Goal: Task Accomplishment & Management: Manage account settings

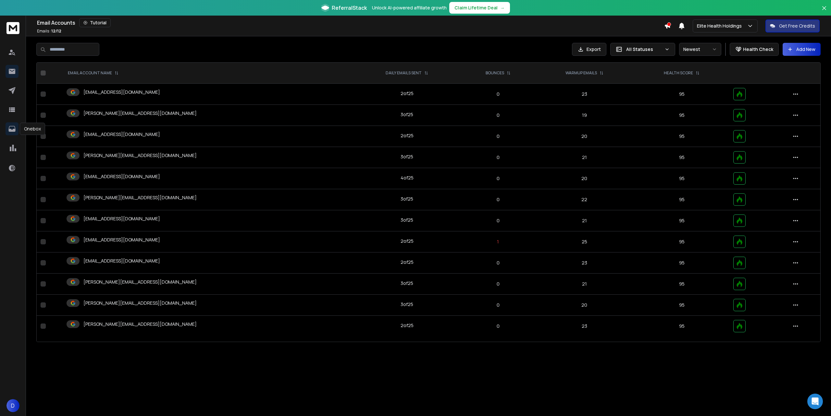
click at [13, 131] on icon at bounding box center [12, 129] width 8 height 8
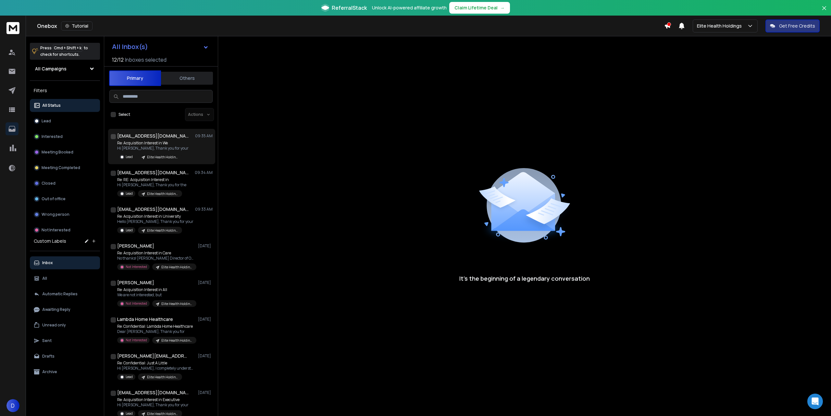
click at [192, 143] on div "Re: Acquisition Interest in We Hi [PERSON_NAME], Thank you for your Lead Elite …" at bounding box center [164, 151] width 95 height 20
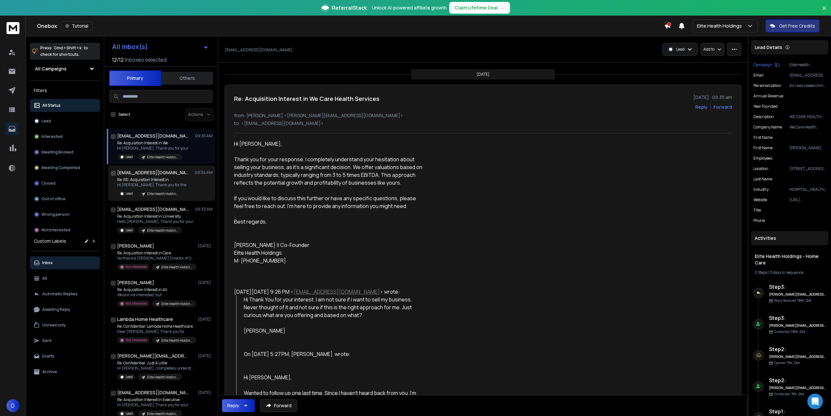
click at [193, 186] on div "Re: RE: Acquisition Interest in Hi [PERSON_NAME], Thank you for the Lead Elite …" at bounding box center [164, 187] width 95 height 20
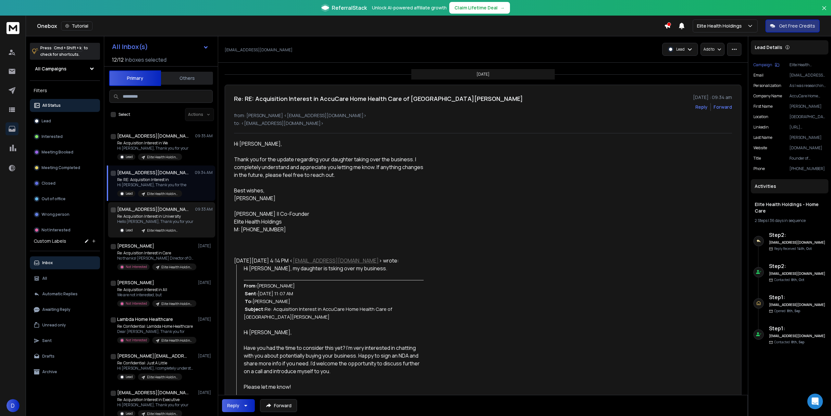
click at [195, 217] on div "Re: Acquisition Interest in University Hello [PERSON_NAME], Thank you for your …" at bounding box center [164, 224] width 95 height 20
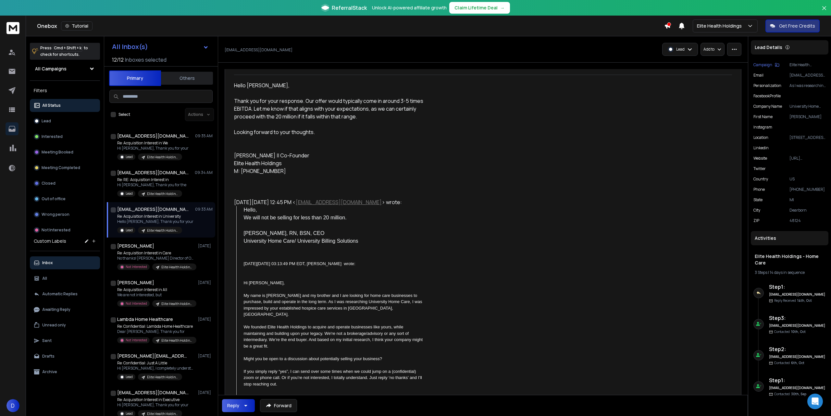
scroll to position [87, 0]
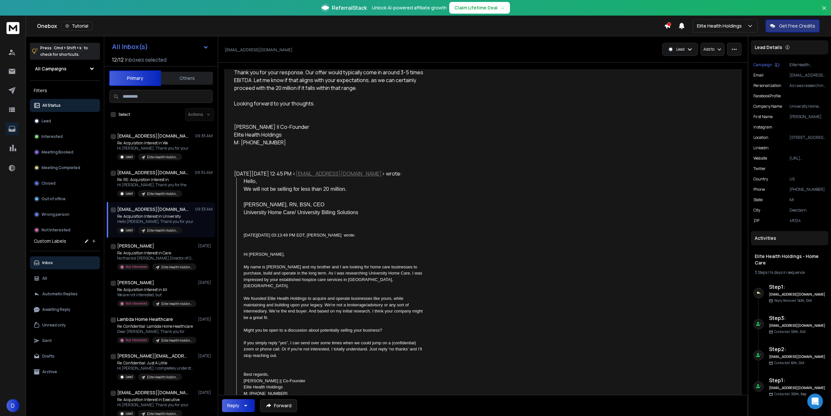
drag, startPoint x: 366, startPoint y: 222, endPoint x: 243, endPoint y: 210, distance: 123.3
click at [243, 210] on div "Hello, We will not be selling for less than 20 million. [PERSON_NAME], RN, BSN,…" at bounding box center [329, 287] width 187 height 219
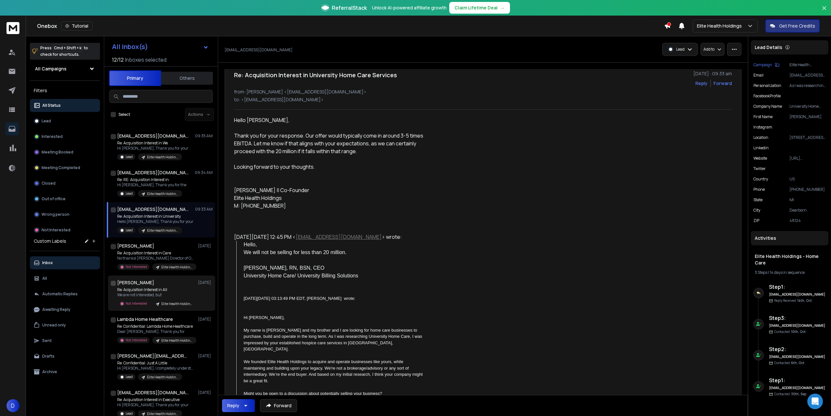
scroll to position [4, 0]
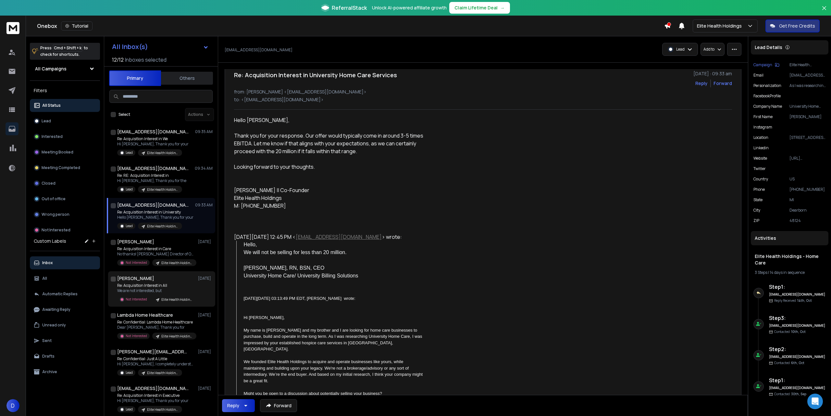
click at [173, 292] on p "We are not interested, but" at bounding box center [156, 290] width 78 height 5
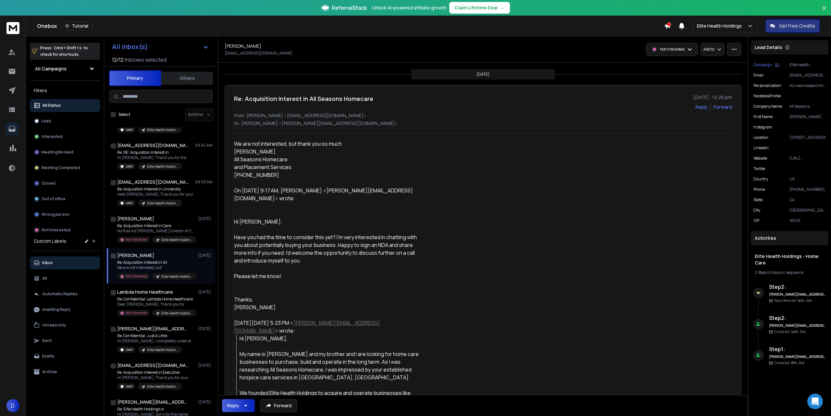
scroll to position [69, 0]
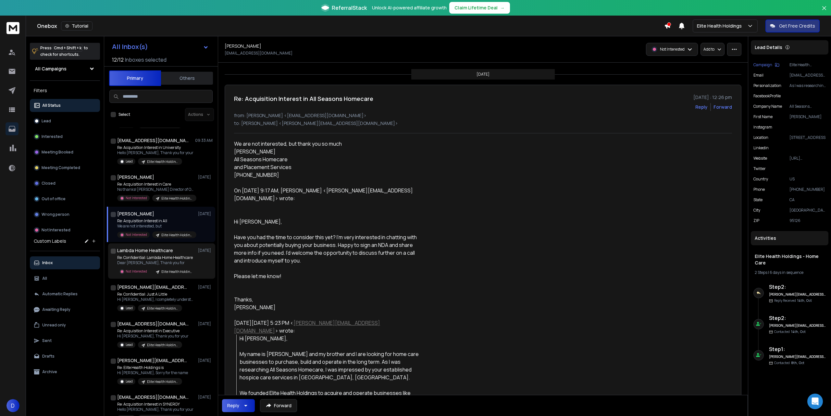
click at [164, 264] on p "Dear [PERSON_NAME], Thank you for" at bounding box center [156, 262] width 78 height 5
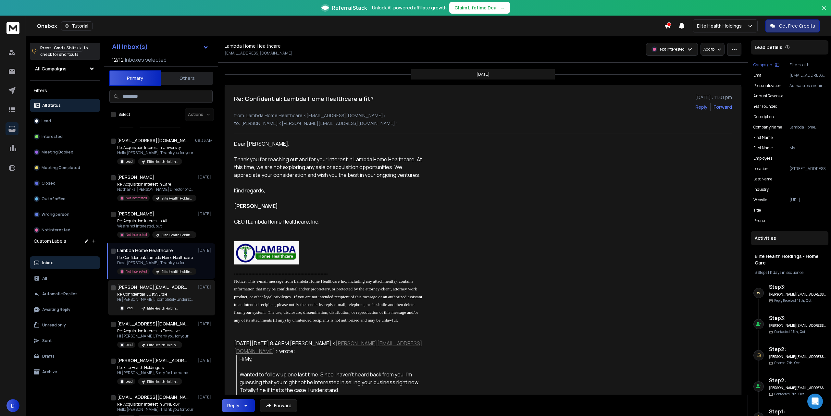
click at [159, 294] on p "Re: Confidential: Just A Little" at bounding box center [156, 294] width 78 height 5
